Goal: Task Accomplishment & Management: Manage account settings

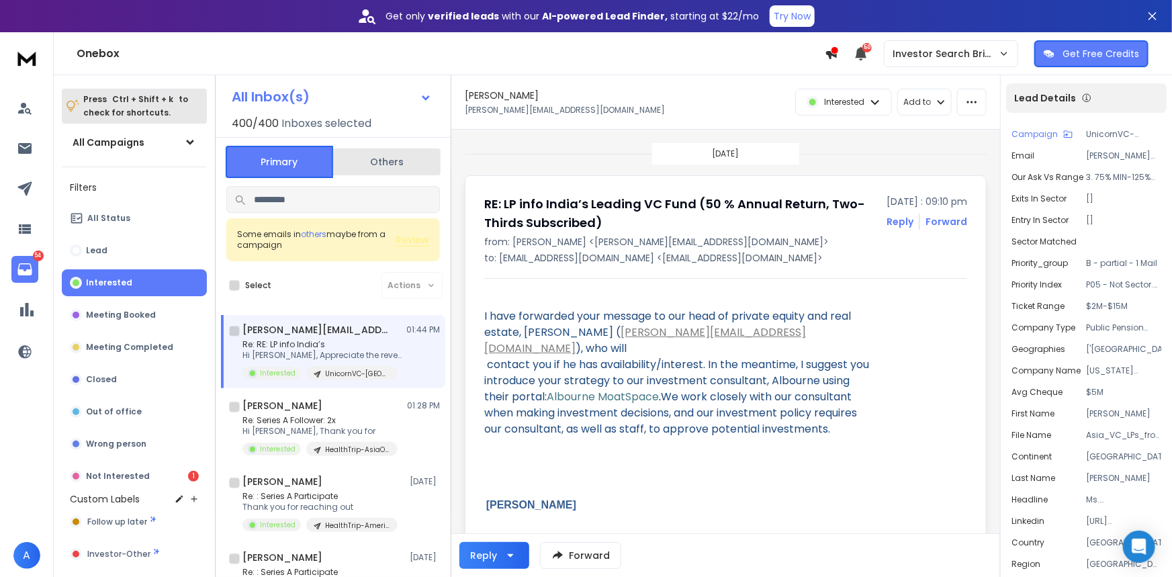
scroll to position [60, 0]
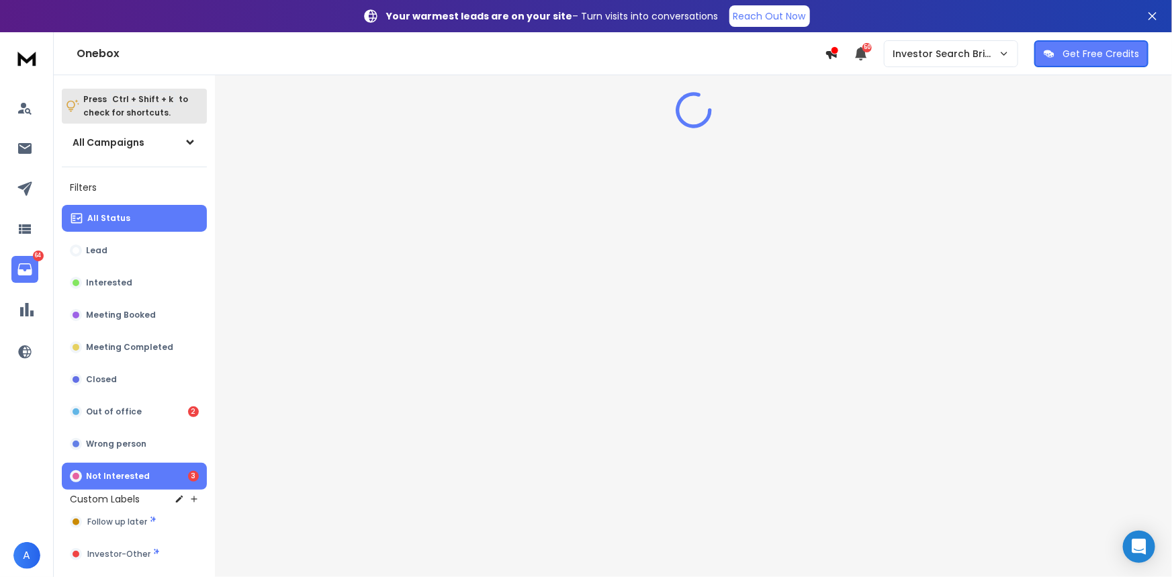
click at [158, 482] on button "Not Interested 3" at bounding box center [134, 476] width 145 height 27
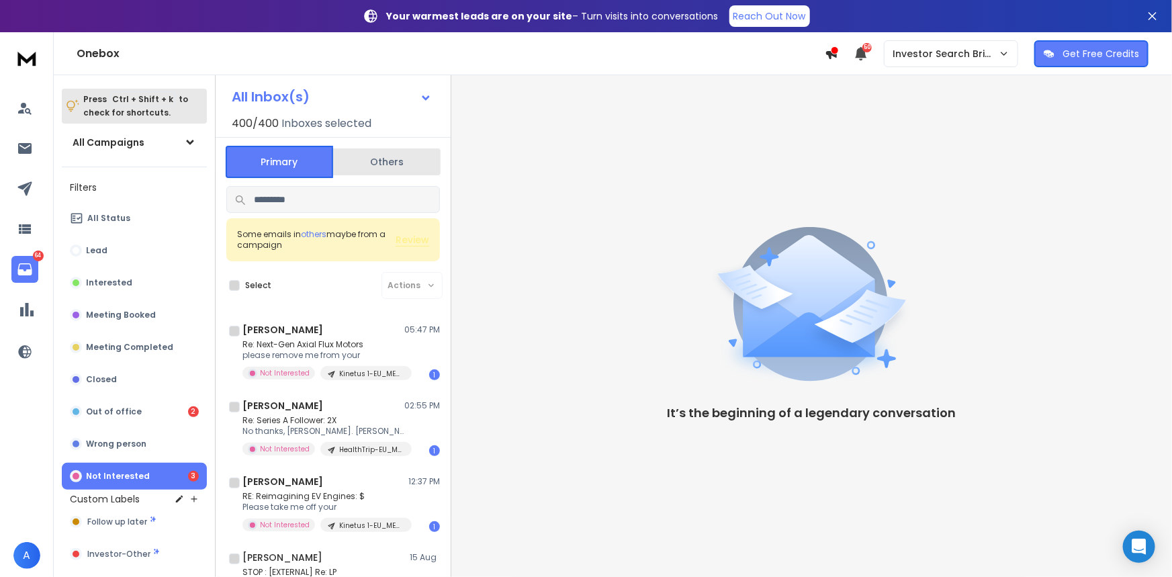
click at [386, 298] on div "Actions" at bounding box center [411, 285] width 61 height 27
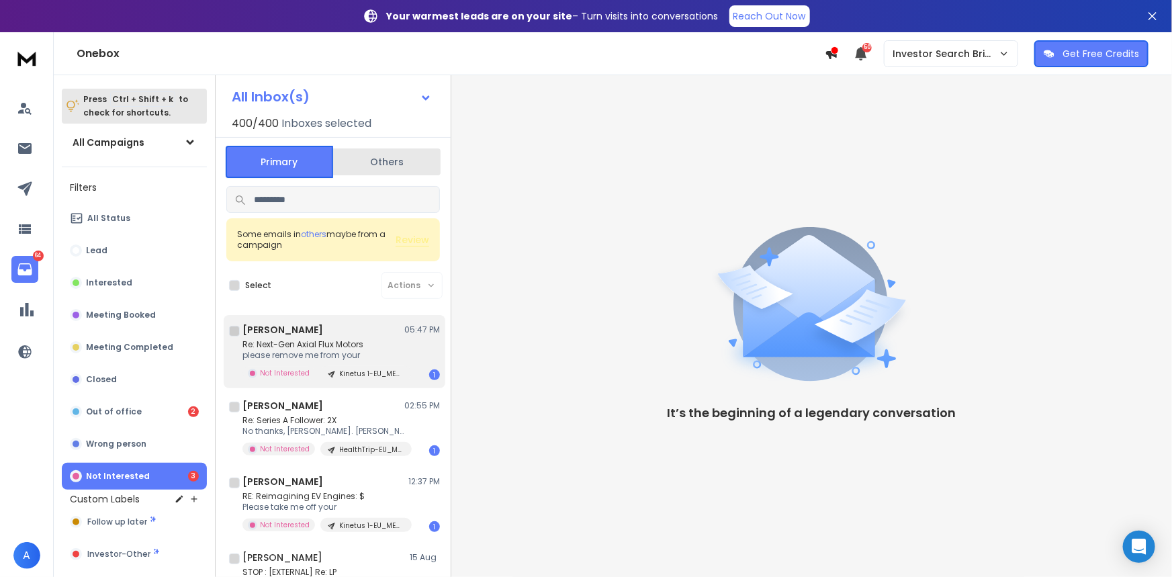
click at [332, 342] on p "Re: Next-Gen Axial Flux Motors" at bounding box center [322, 344] width 161 height 11
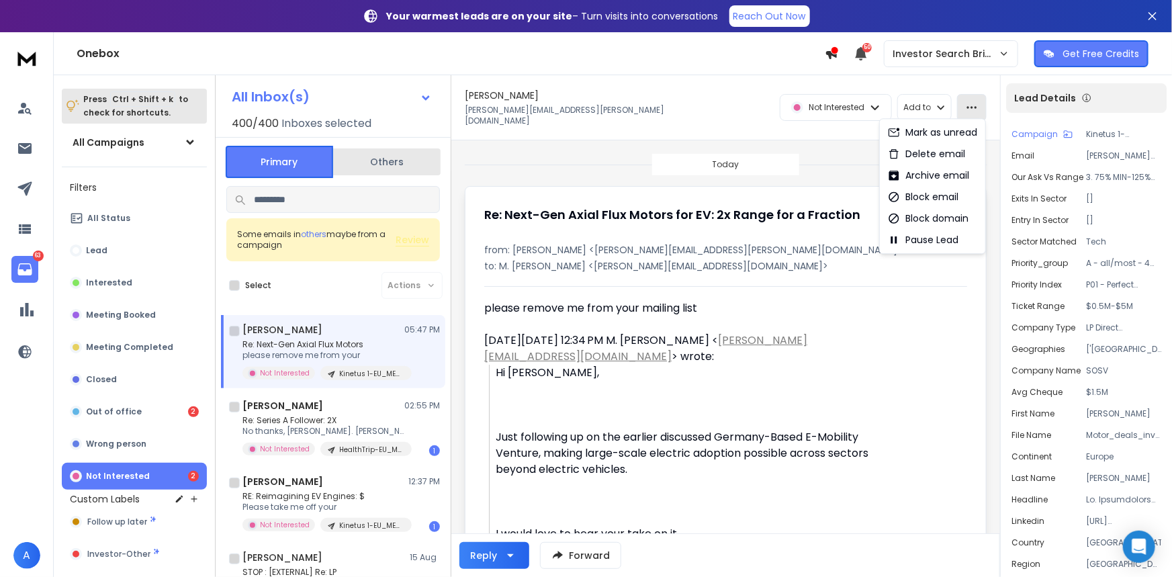
click at [973, 101] on icon "button" at bounding box center [972, 107] width 12 height 12
click at [943, 195] on div "Block email" at bounding box center [923, 196] width 71 height 13
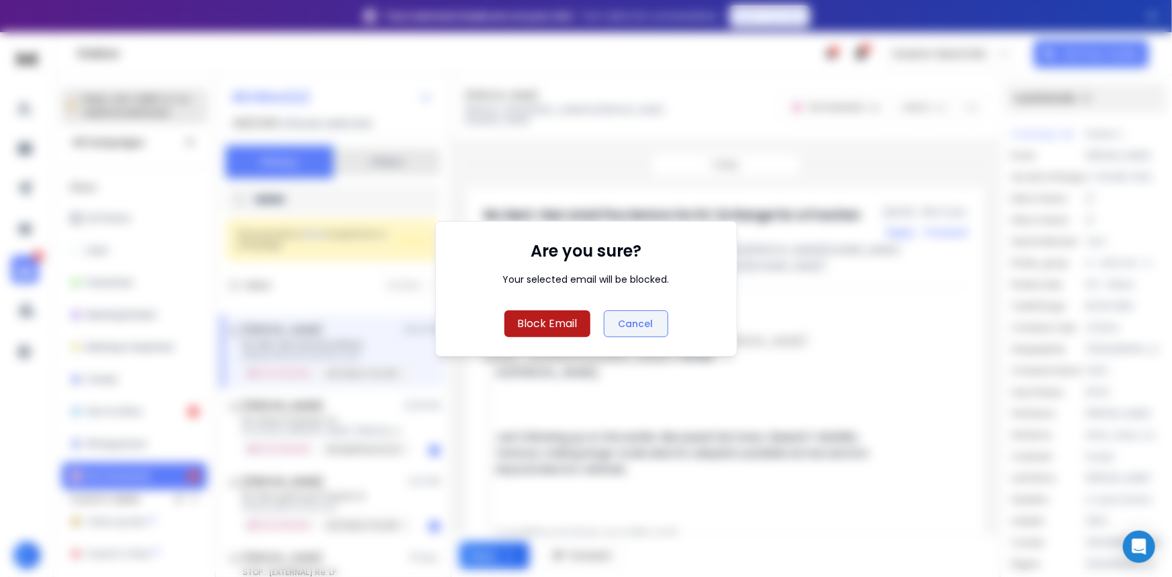
click at [546, 328] on button "Block Email" at bounding box center [547, 323] width 86 height 27
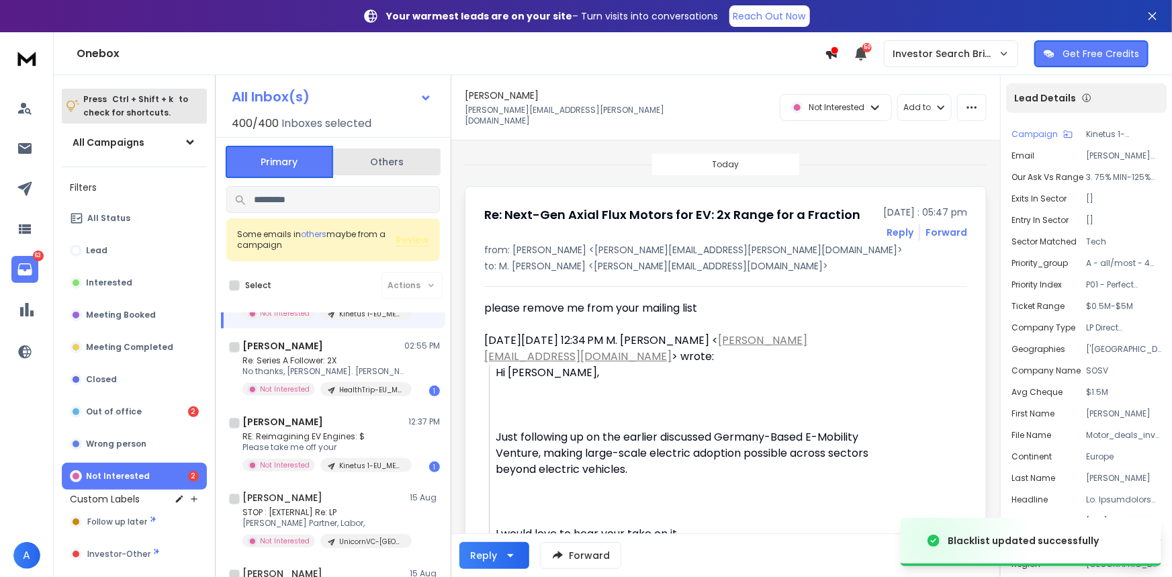
scroll to position [60, 0]
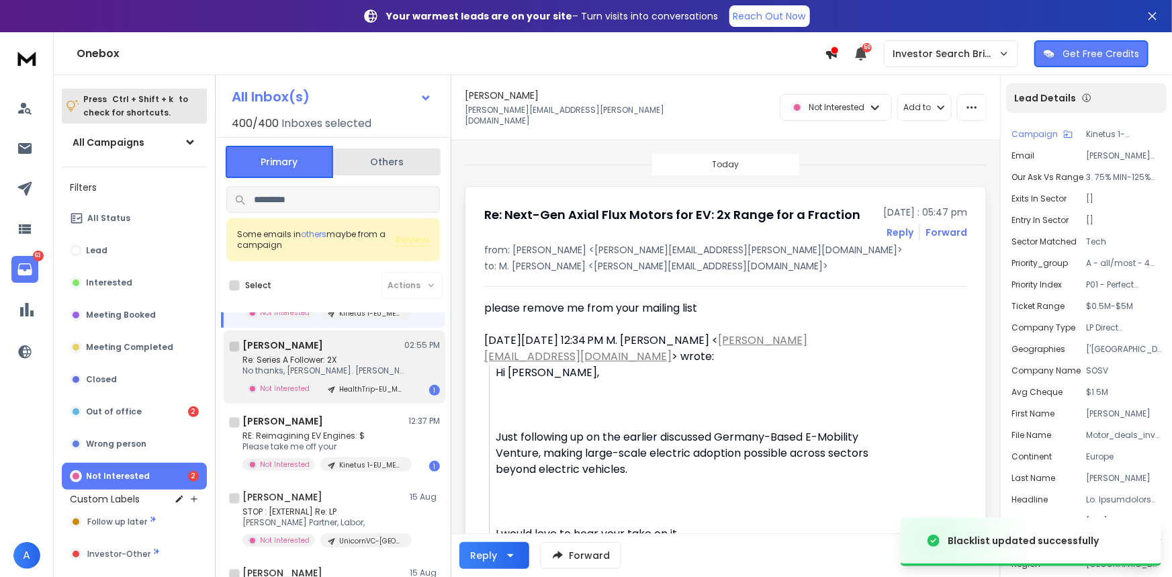
click at [380, 369] on p "No thanks, Sahil. Christopher Hunter" at bounding box center [322, 370] width 161 height 11
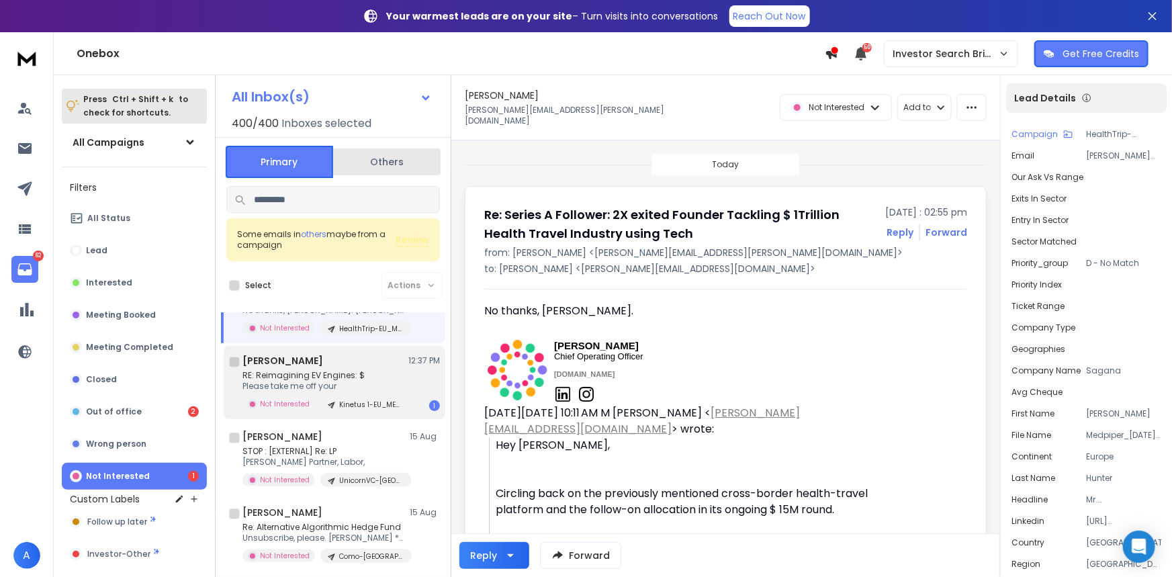
scroll to position [122, 0]
click at [360, 370] on p "RE: Reimagining EV Engines: $" at bounding box center [322, 374] width 161 height 11
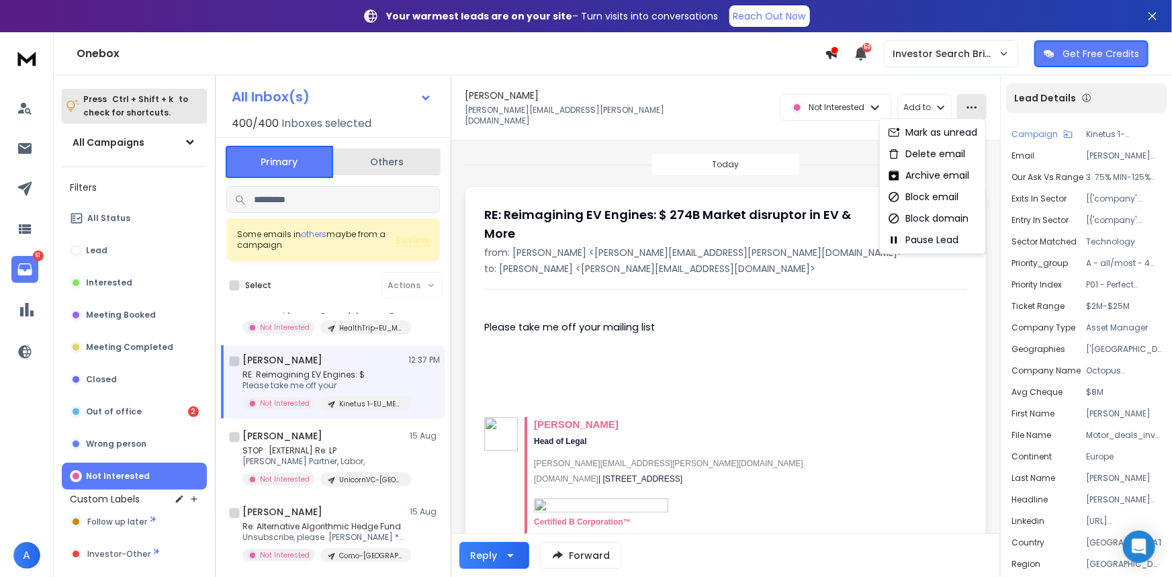
click at [966, 114] on button "button" at bounding box center [972, 107] width 30 height 27
click at [924, 201] on div "Block email" at bounding box center [923, 196] width 71 height 13
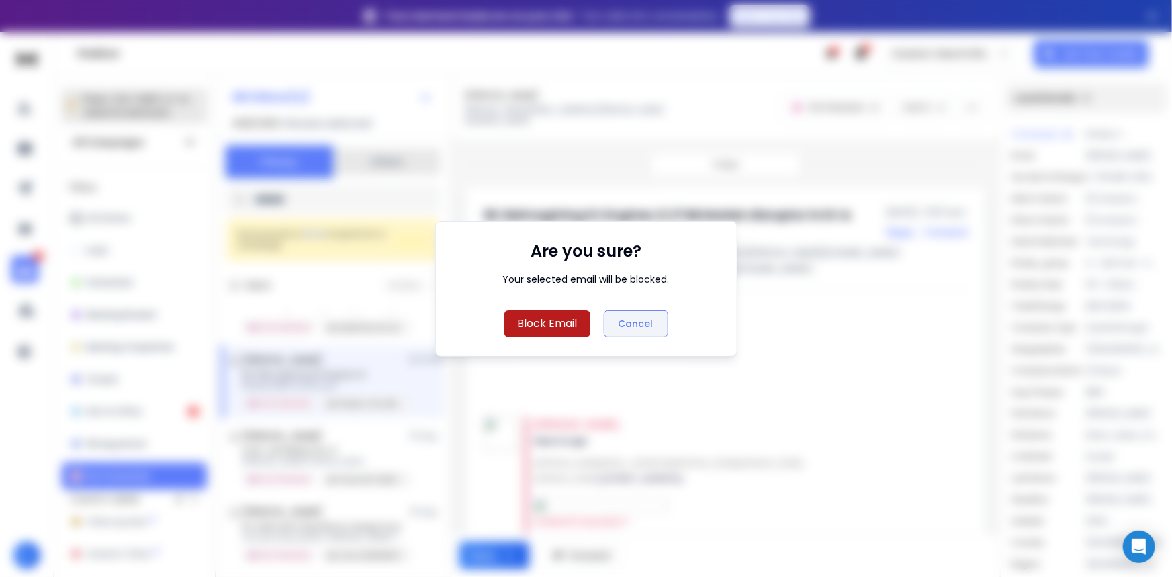
click at [552, 330] on button "Block Email" at bounding box center [547, 323] width 86 height 27
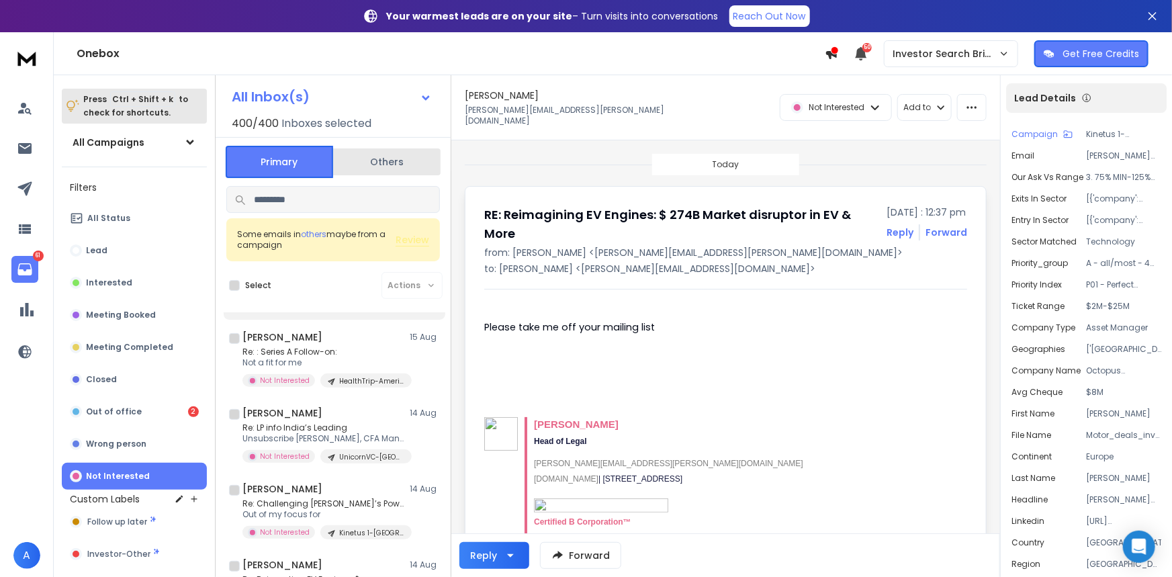
scroll to position [549, 0]
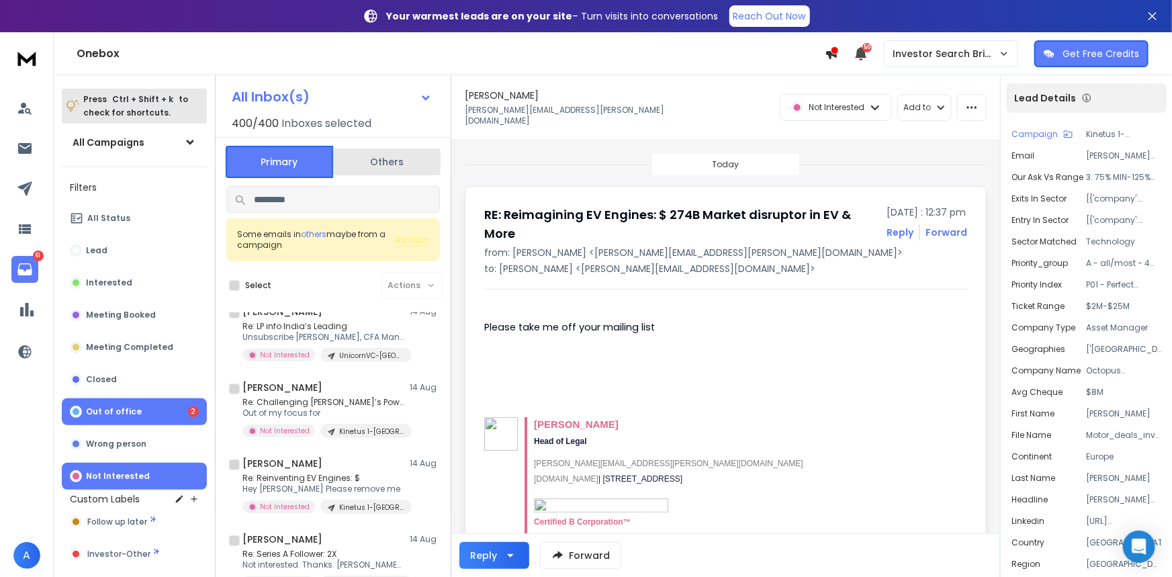
click at [165, 406] on button "Out of office 2" at bounding box center [134, 411] width 145 height 27
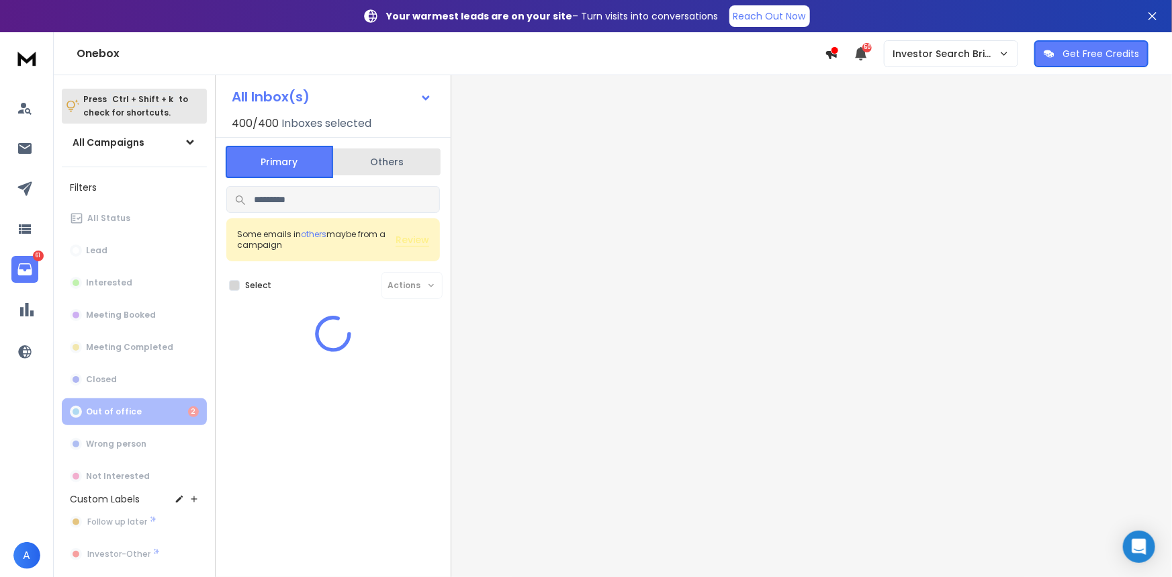
scroll to position [0, 0]
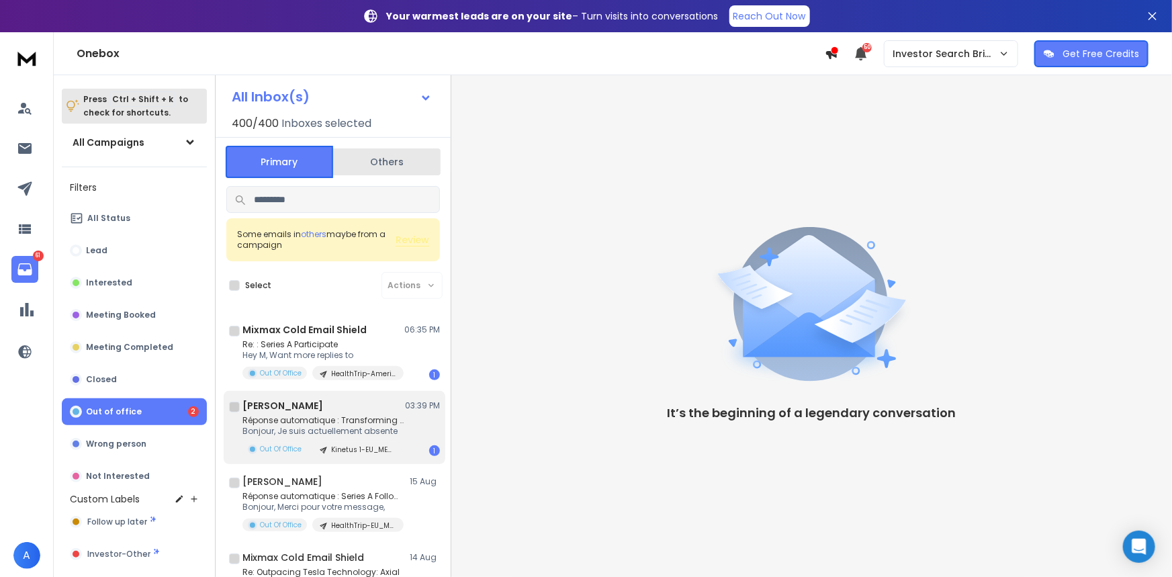
click at [313, 416] on p "Réponse automatique : Transforming EV Motors:" at bounding box center [322, 420] width 161 height 11
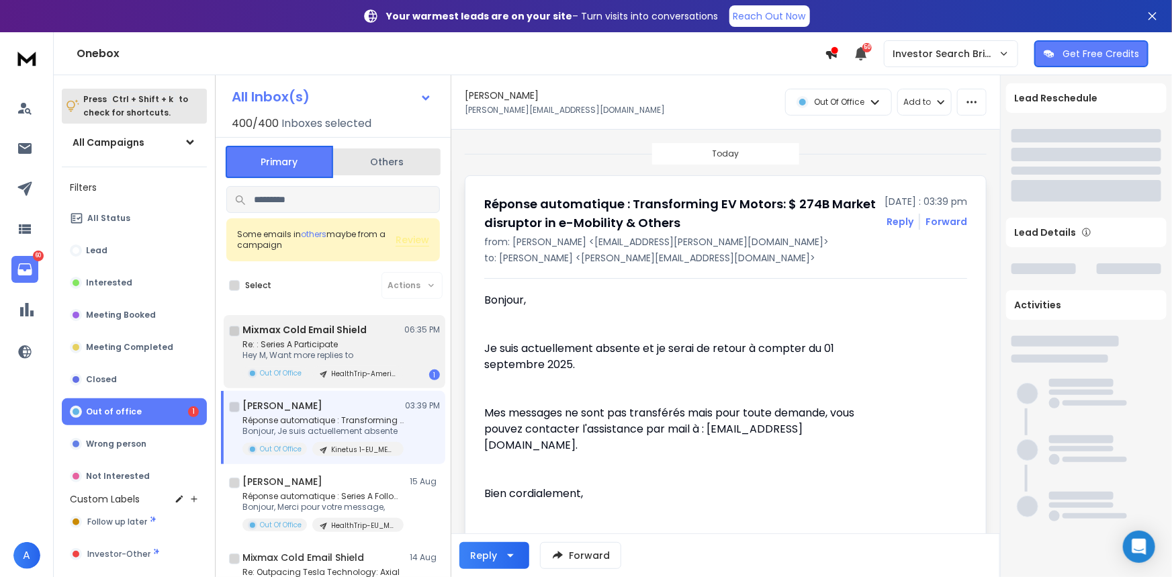
click at [364, 343] on p "Re: : Series A Participate" at bounding box center [322, 344] width 161 height 11
